Goal: Communication & Community: Answer question/provide support

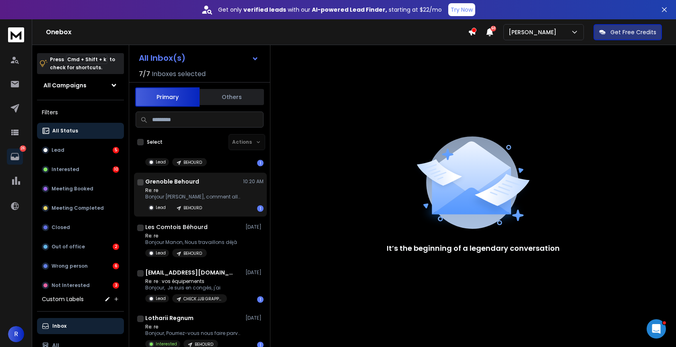
scroll to position [21, 0]
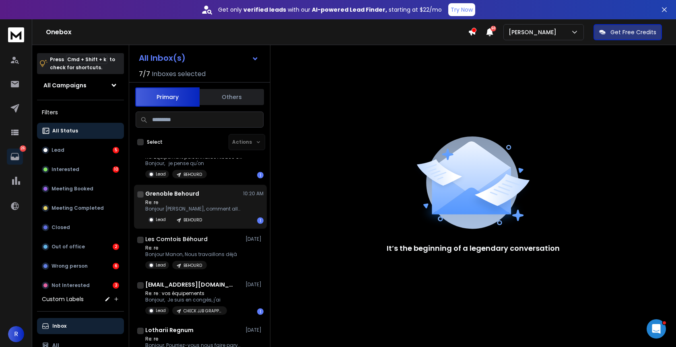
click at [224, 204] on p "Re: re" at bounding box center [193, 202] width 97 height 6
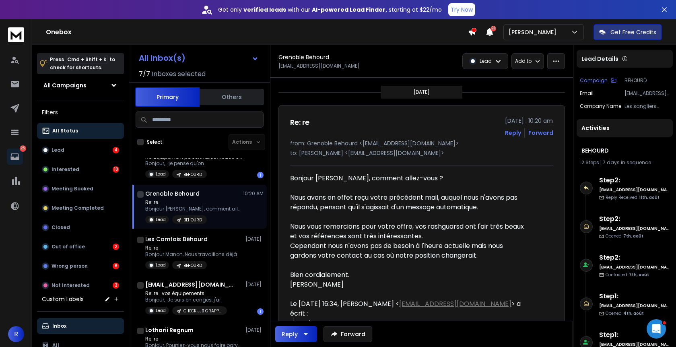
click at [289, 335] on div "Reply" at bounding box center [290, 334] width 16 height 8
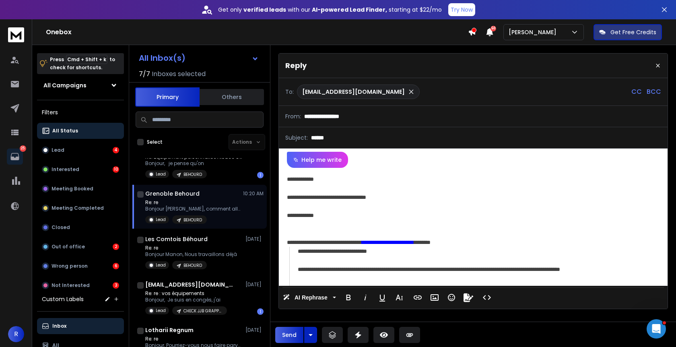
scroll to position [0, 0]
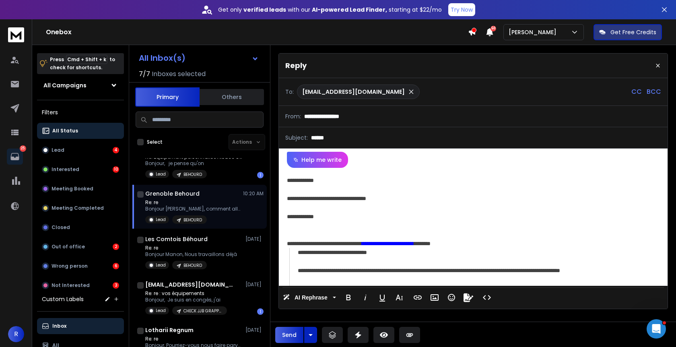
click at [286, 336] on button "Send" at bounding box center [289, 335] width 28 height 16
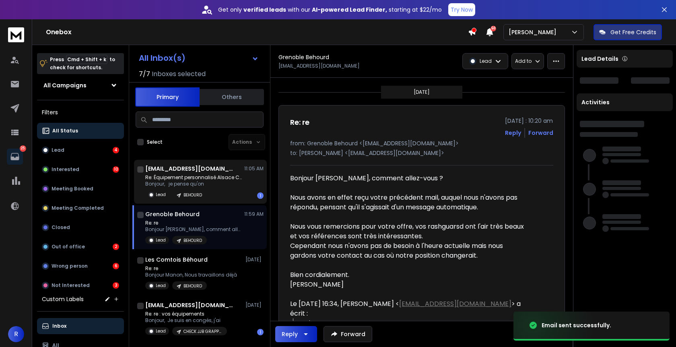
click at [195, 178] on p "Re: Équipement personnalisé Alsace Combat" at bounding box center [193, 177] width 97 height 6
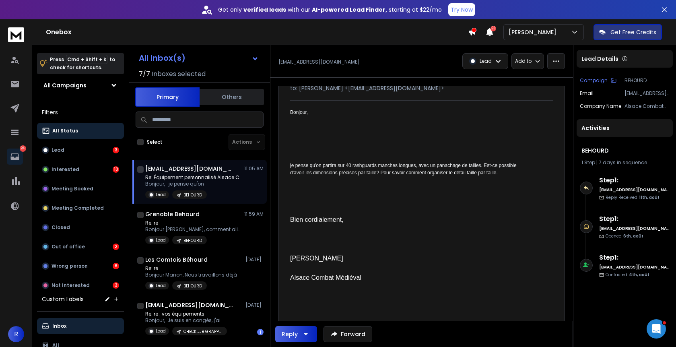
scroll to position [69, 0]
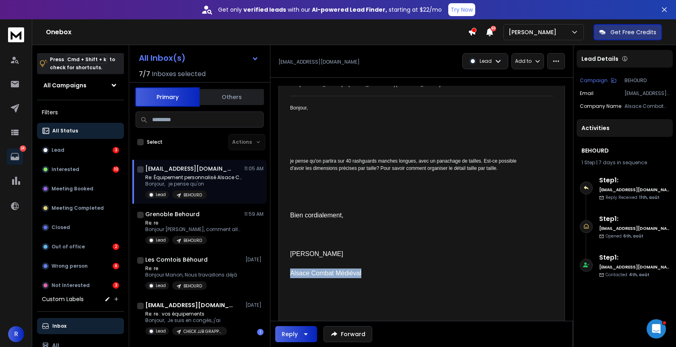
drag, startPoint x: 372, startPoint y: 274, endPoint x: 292, endPoint y: 272, distance: 80.1
copy div "Alsace Combat Médiéval"
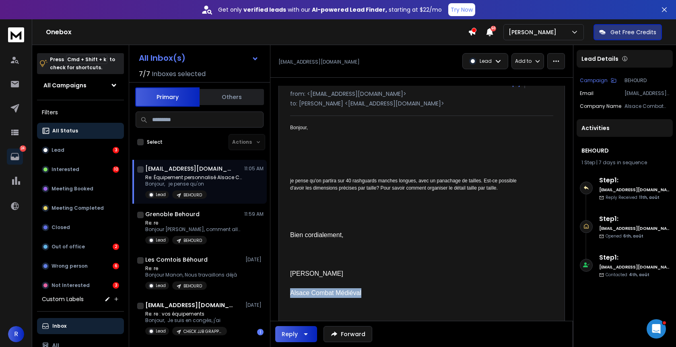
scroll to position [39, 0]
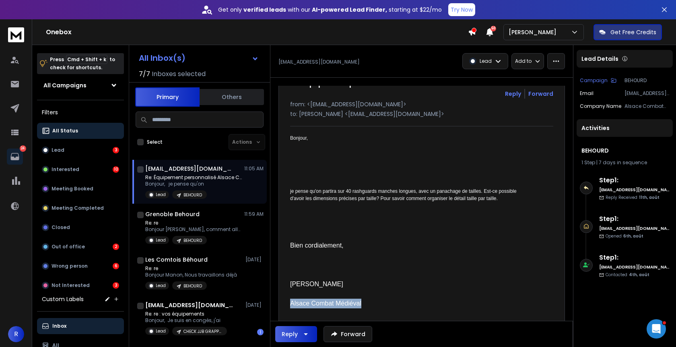
click at [288, 334] on div "Reply" at bounding box center [290, 334] width 16 height 8
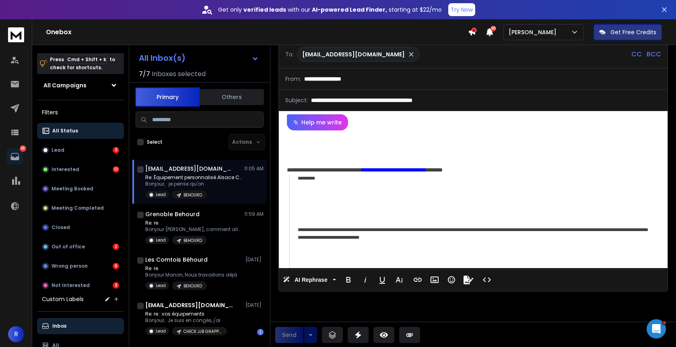
scroll to position [0, 0]
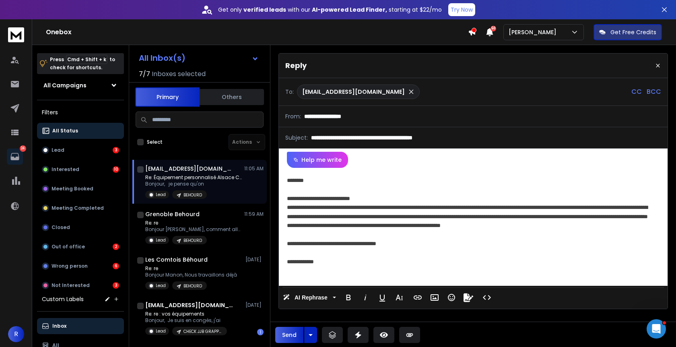
click at [407, 243] on div "**********" at bounding box center [469, 243] width 364 height 9
click at [397, 271] on div at bounding box center [473, 270] width 373 height 9
click at [407, 330] on button at bounding box center [409, 335] width 21 height 16
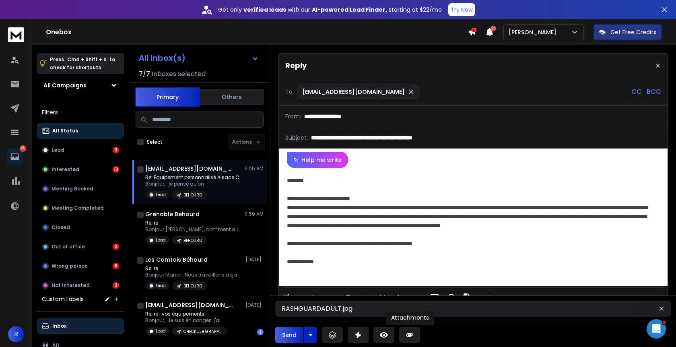
click at [294, 335] on button "Send" at bounding box center [289, 335] width 28 height 16
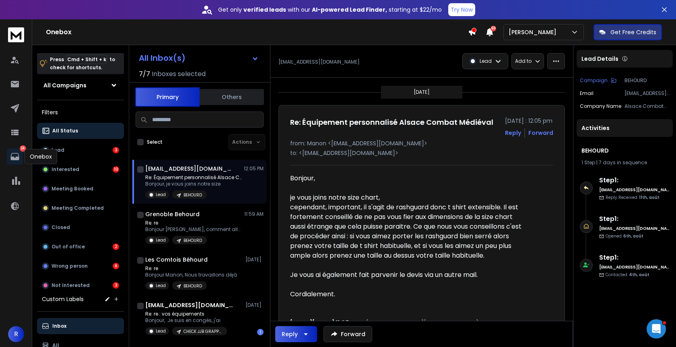
click at [16, 158] on icon at bounding box center [14, 156] width 8 height 7
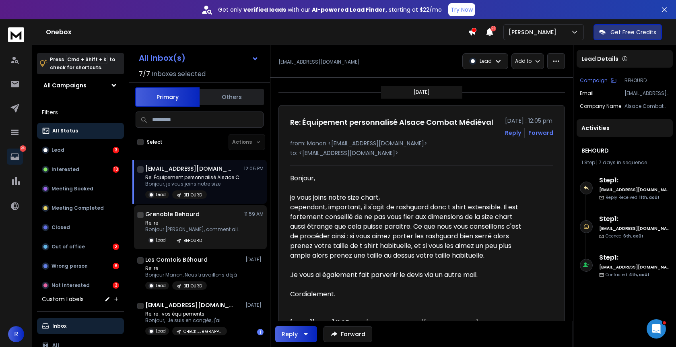
click at [223, 222] on p "Re: re" at bounding box center [193, 223] width 97 height 6
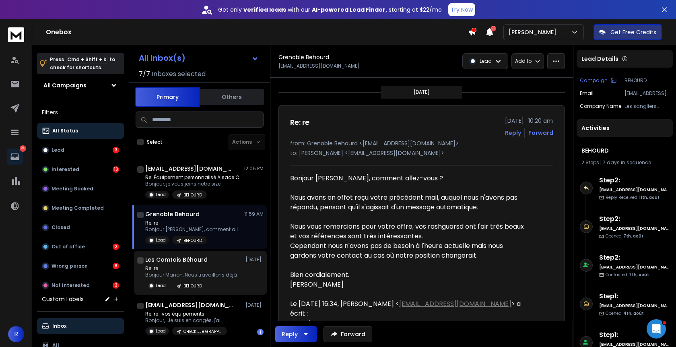
click at [215, 263] on div "Les Comtois Béhourd [DATE]" at bounding box center [204, 260] width 118 height 8
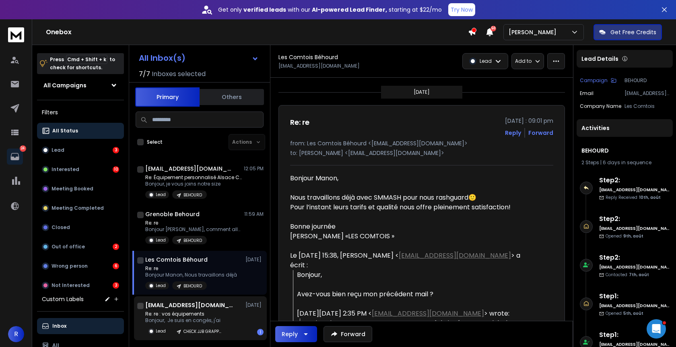
click at [225, 318] on p "Bonjour, Je suis en congés, j'ai" at bounding box center [186, 320] width 82 height 6
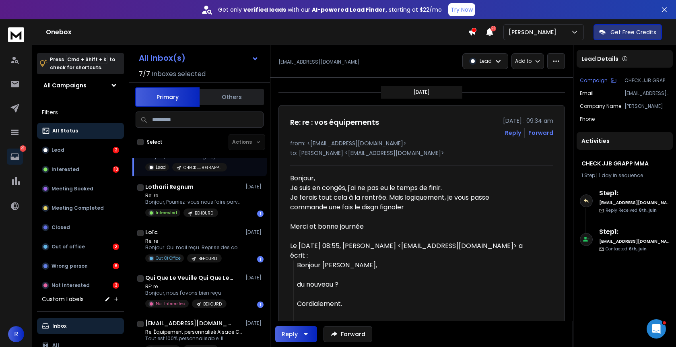
scroll to position [164, 0]
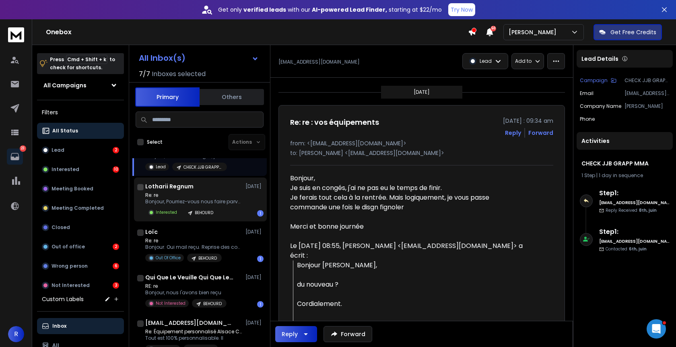
click at [227, 191] on div "Lotharii Regnum [DATE] Re: re Bonjour, Pourriez-vous nous faire parvenir Intere…" at bounding box center [204, 199] width 118 height 34
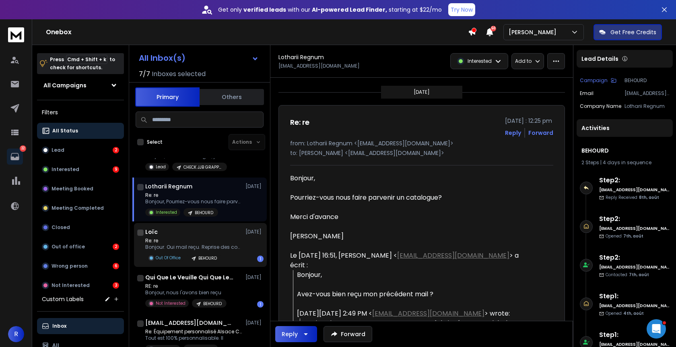
click at [227, 235] on div "Loïc [DATE]" at bounding box center [204, 232] width 118 height 8
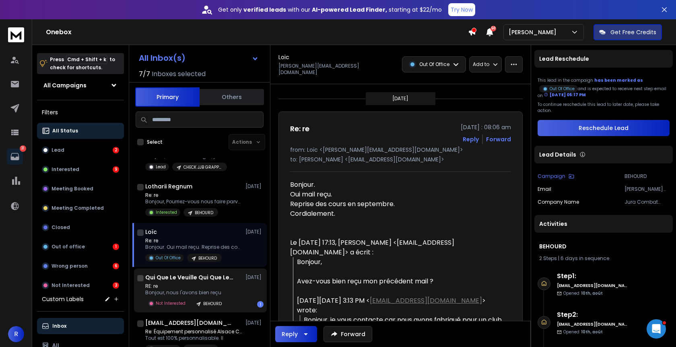
click at [228, 273] on h1 "Qui Que Le Veuille Qui Que Le Veuille" at bounding box center [189, 277] width 89 height 8
